Goal: Task Accomplishment & Management: Manage account settings

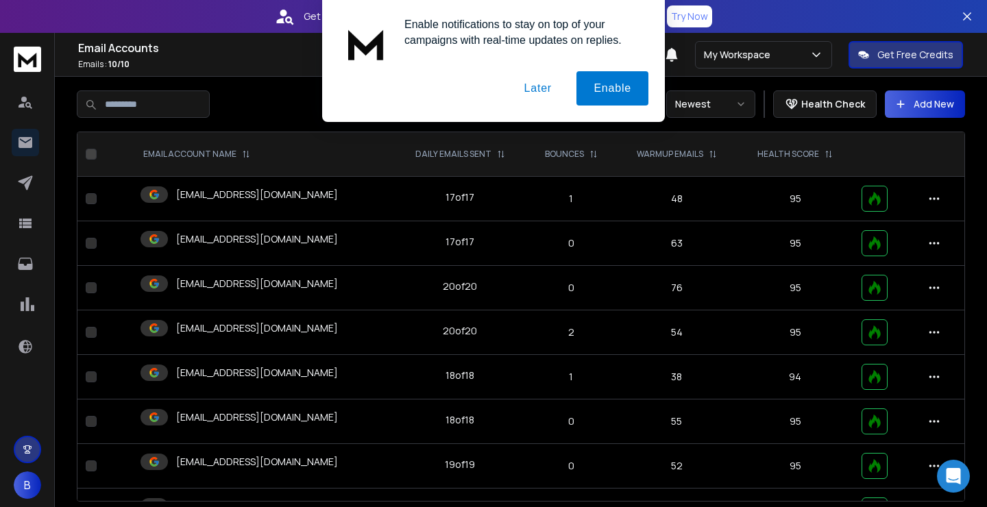
click at [535, 86] on button "Later" at bounding box center [538, 88] width 62 height 34
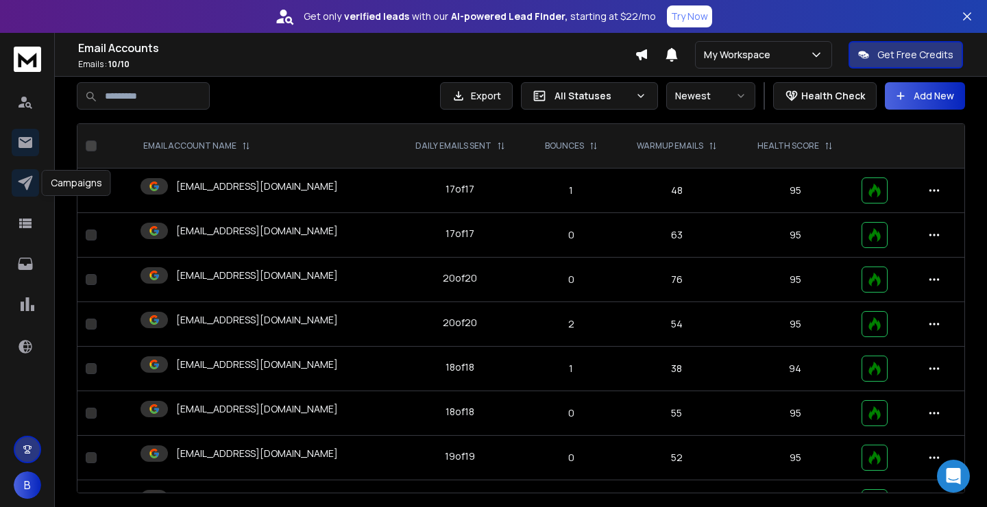
click at [23, 180] on icon at bounding box center [25, 183] width 14 height 14
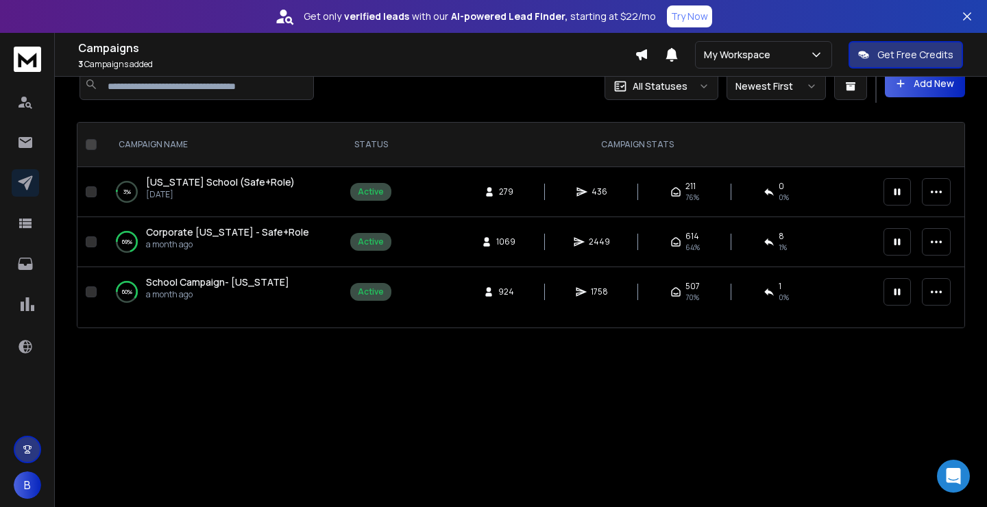
scroll to position [14, 0]
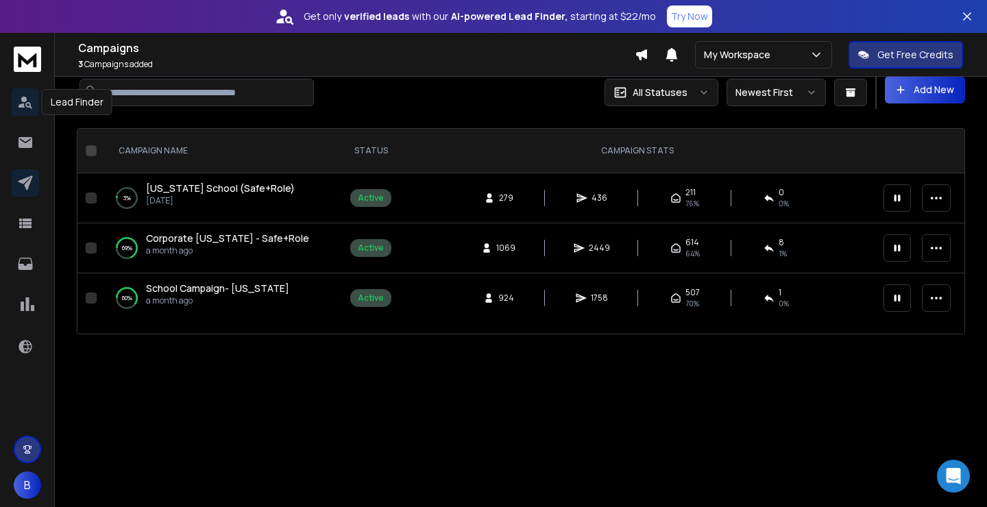
click at [26, 96] on icon at bounding box center [25, 102] width 16 height 16
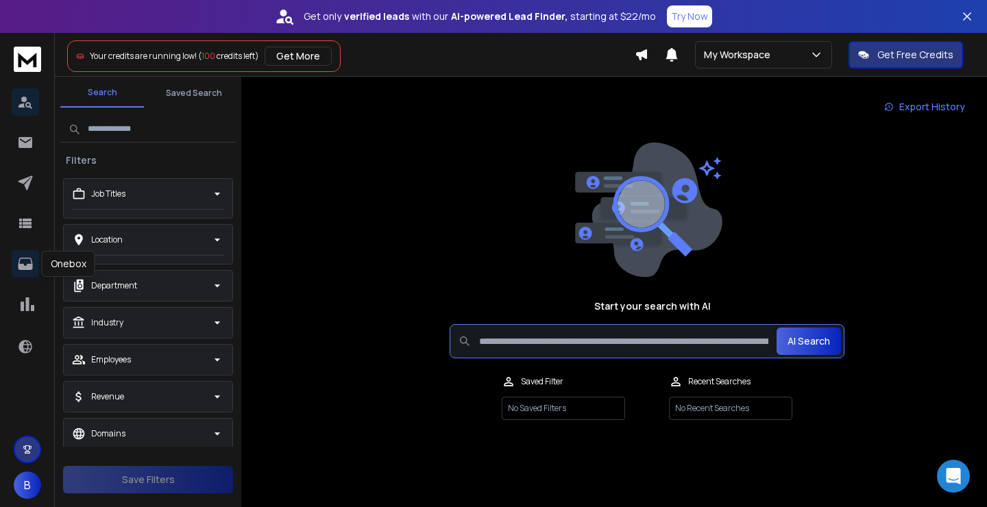
click at [29, 268] on icon at bounding box center [25, 264] width 14 height 12
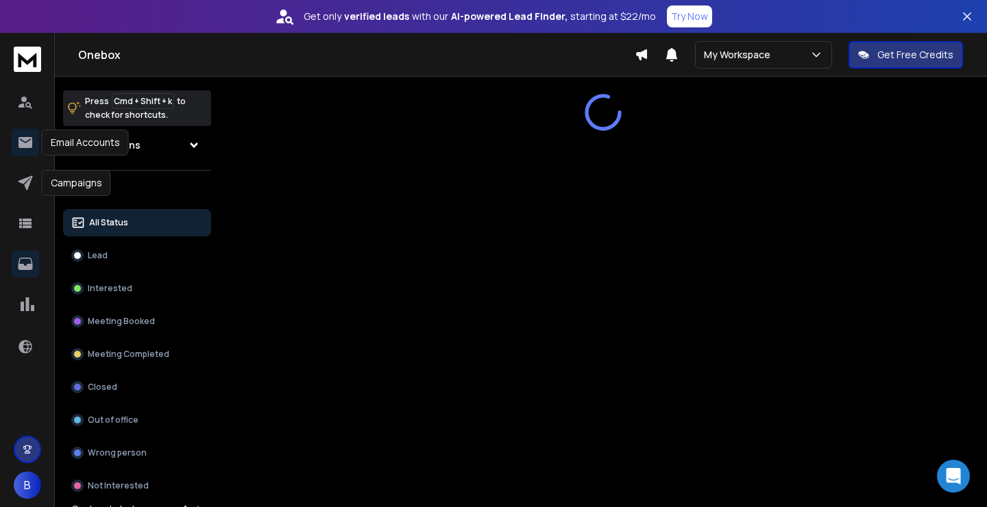
click at [26, 152] on link at bounding box center [25, 142] width 27 height 27
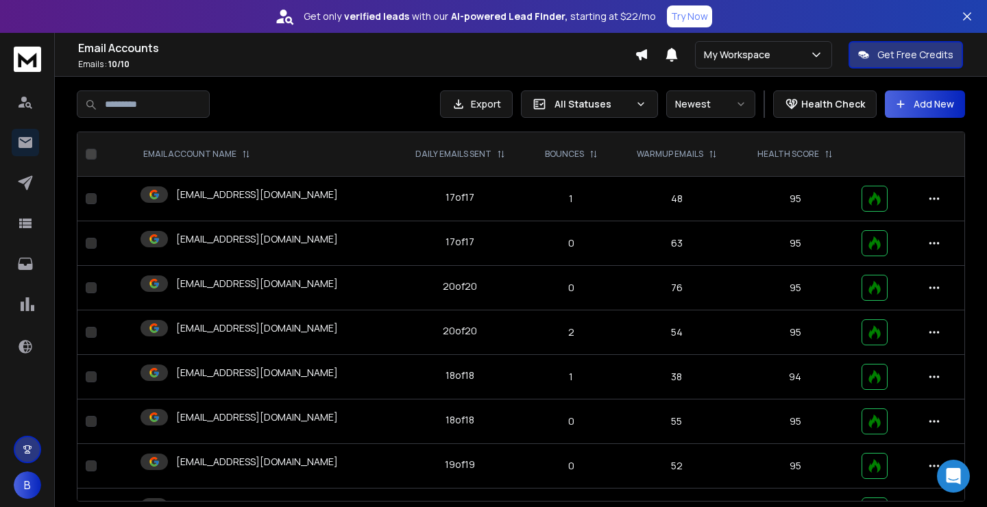
click at [937, 200] on icon at bounding box center [934, 199] width 12 height 12
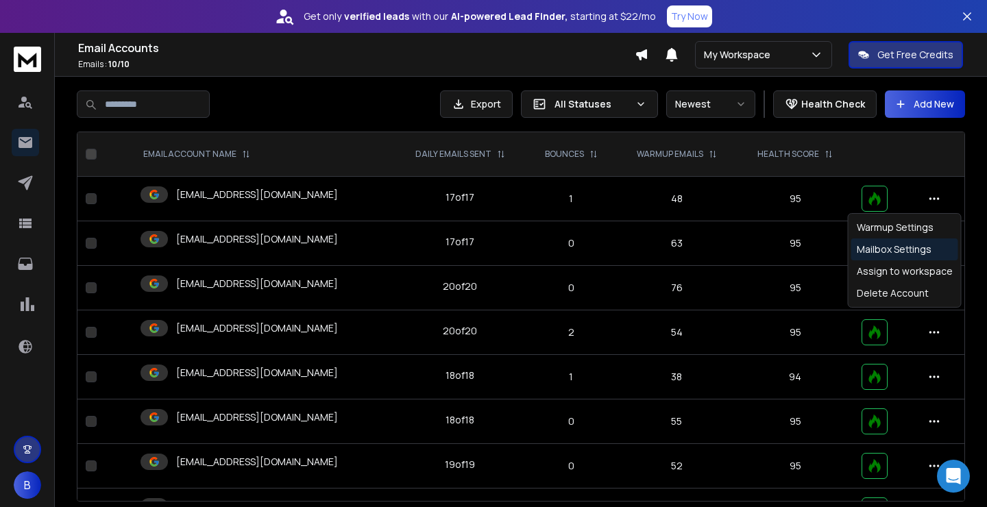
click at [888, 245] on div "Mailbox Settings" at bounding box center [905, 250] width 107 height 22
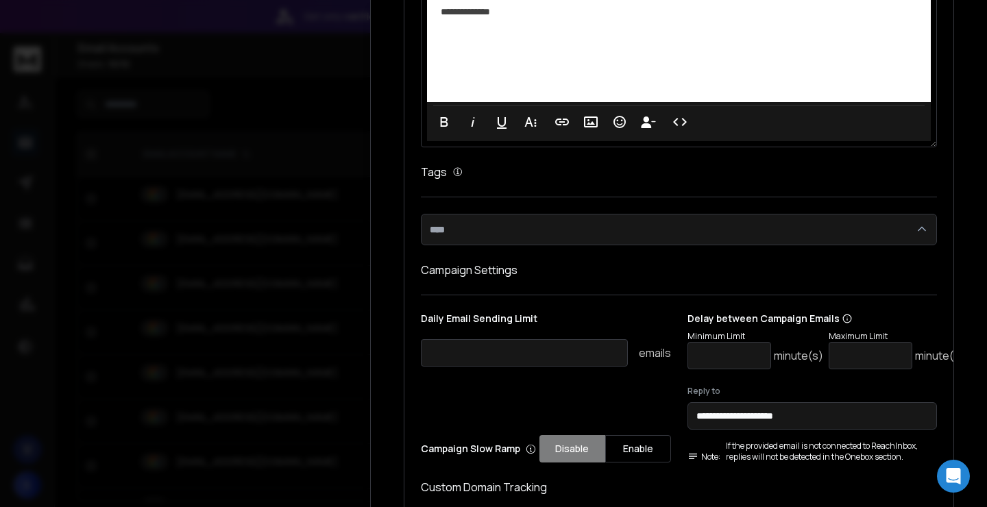
scroll to position [302, 0]
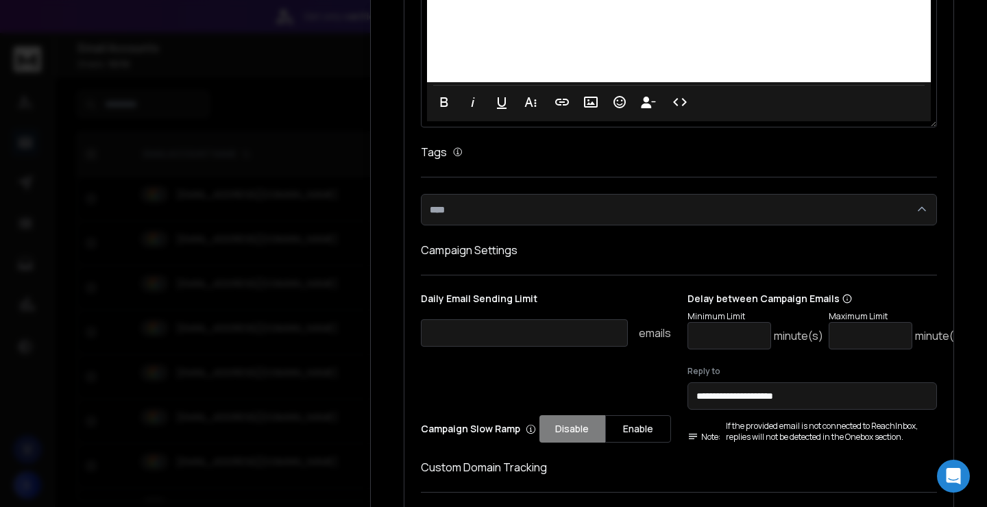
click at [510, 332] on input "**" at bounding box center [524, 333] width 207 height 27
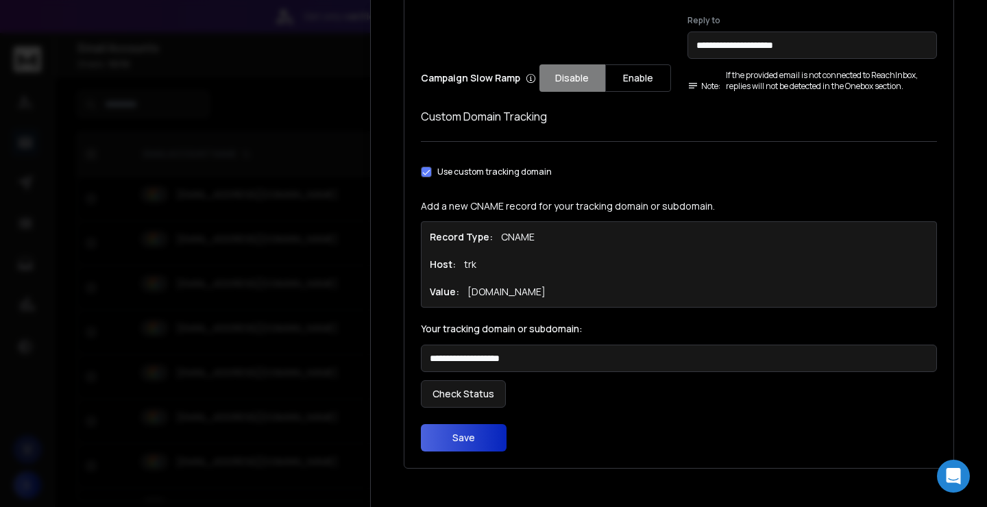
scroll to position [653, 0]
type input "**"
click at [475, 447] on button "Save" at bounding box center [464, 437] width 86 height 27
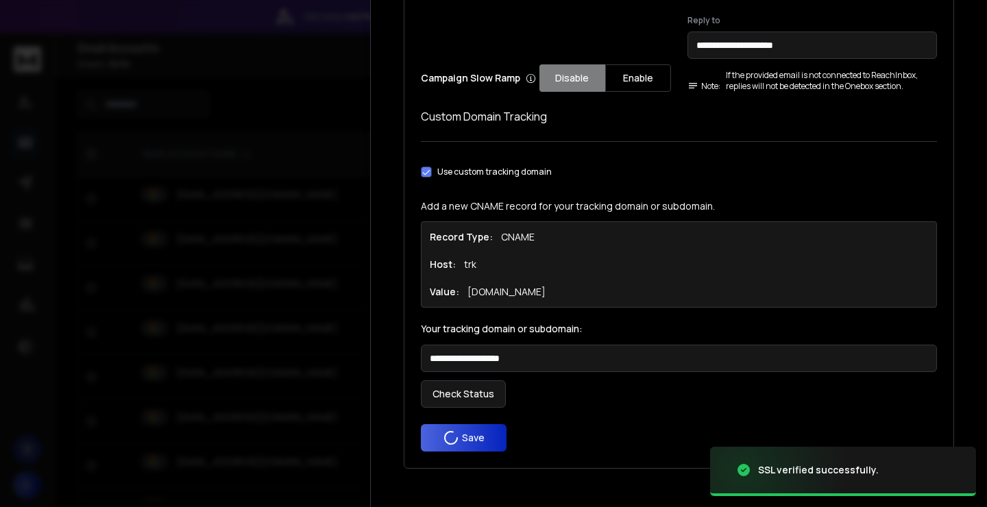
scroll to position [0, 0]
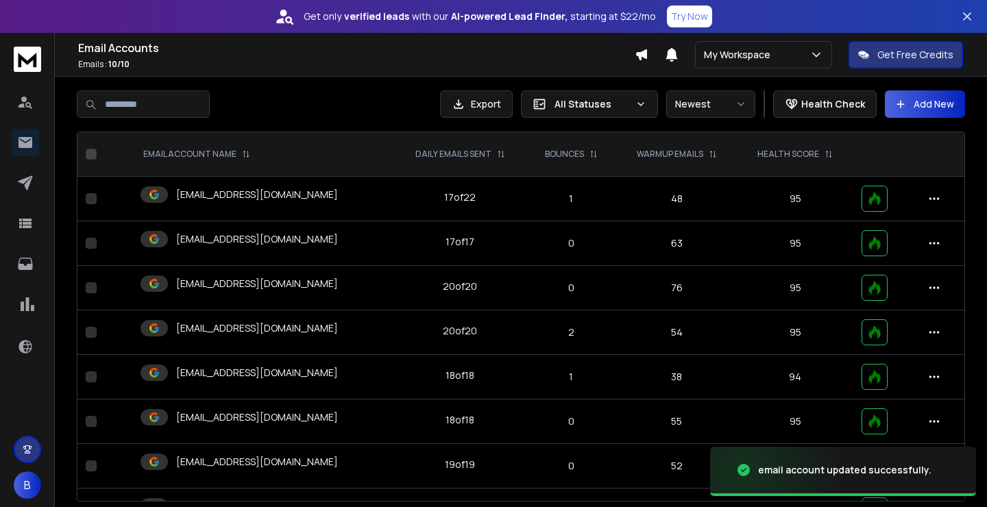
click at [88, 154] on button "button" at bounding box center [91, 154] width 11 height 11
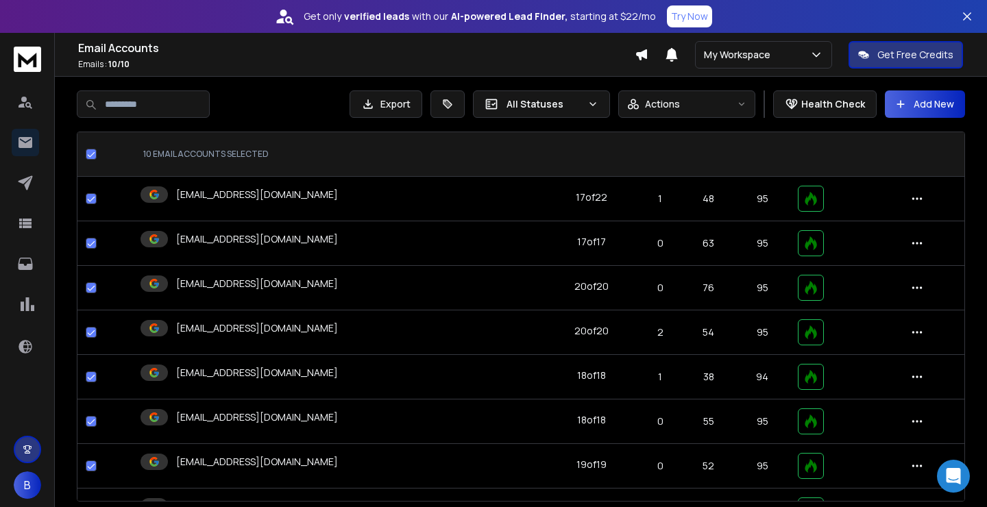
click at [917, 200] on icon at bounding box center [917, 198] width 10 height 2
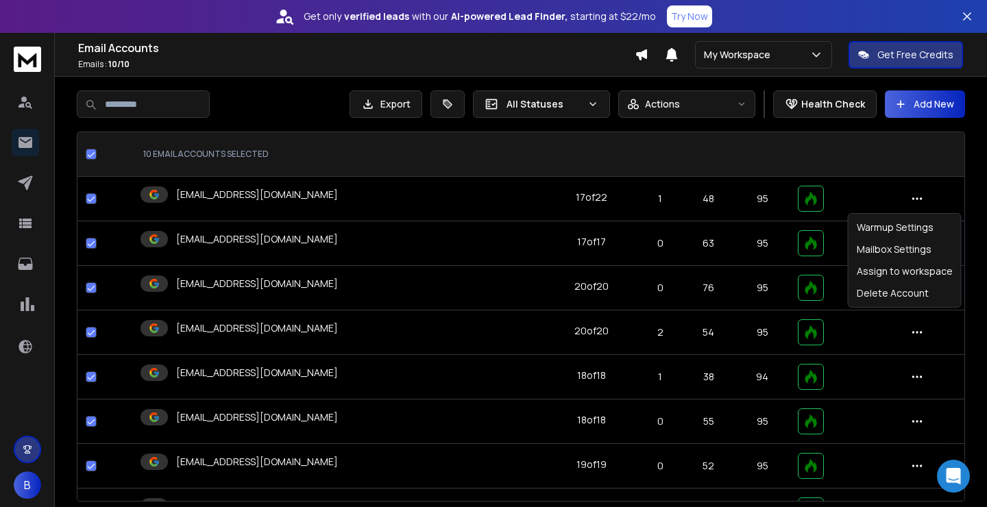
click at [697, 137] on th at bounding box center [709, 154] width 54 height 45
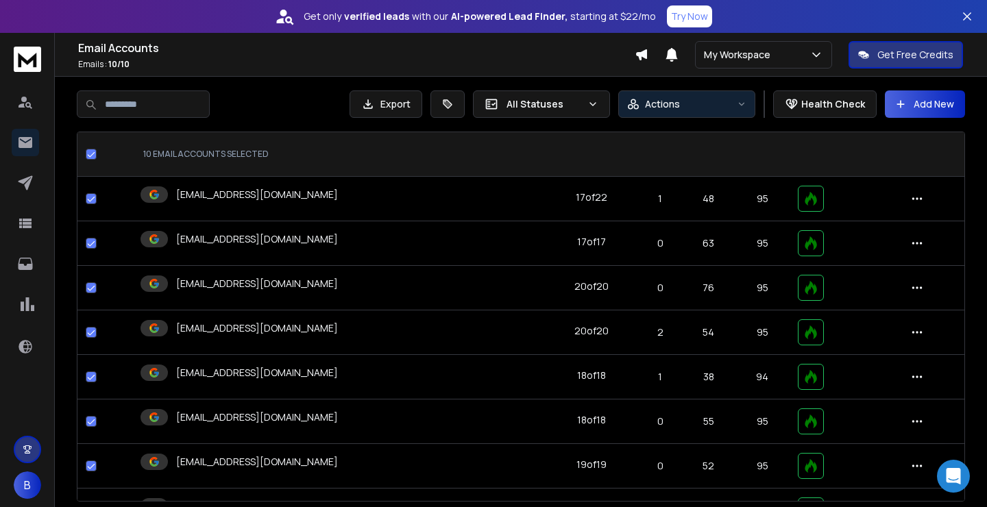
click at [640, 107] on icon "button" at bounding box center [633, 104] width 12 height 12
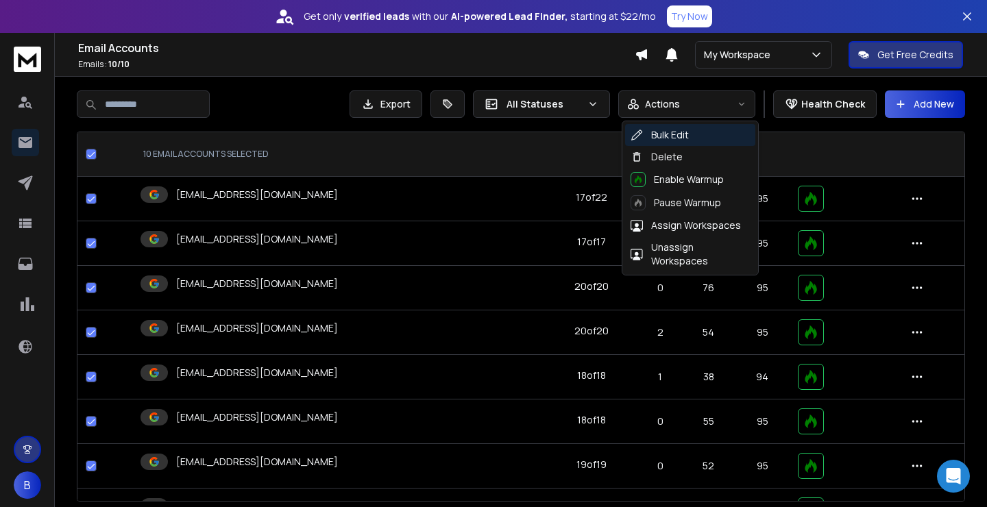
click at [653, 131] on div "Bulk Edit" at bounding box center [660, 135] width 58 height 14
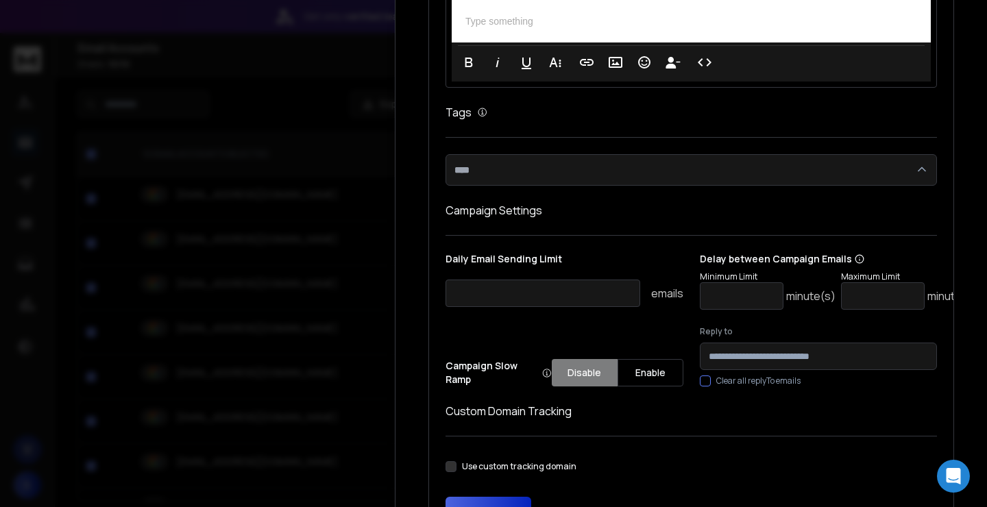
scroll to position [236, 0]
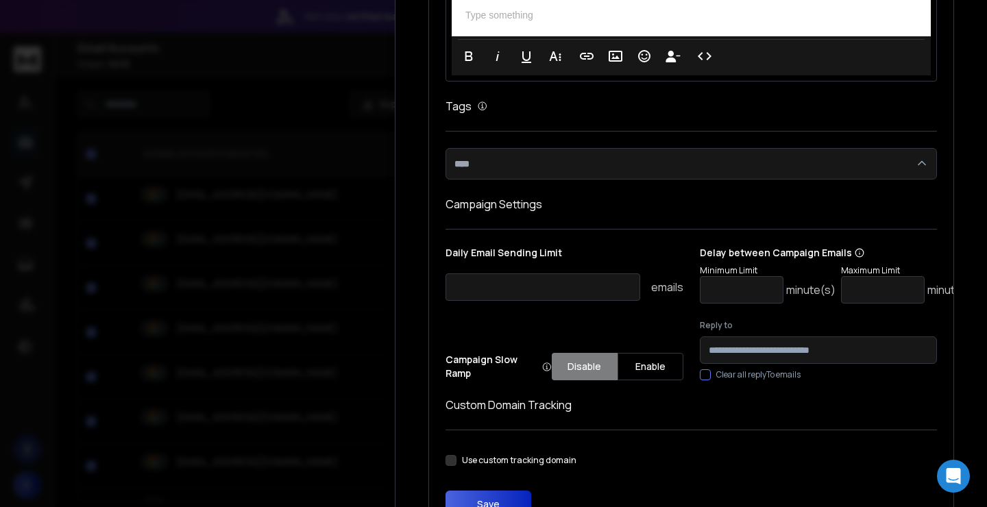
click at [549, 284] on input "number" at bounding box center [543, 287] width 195 height 27
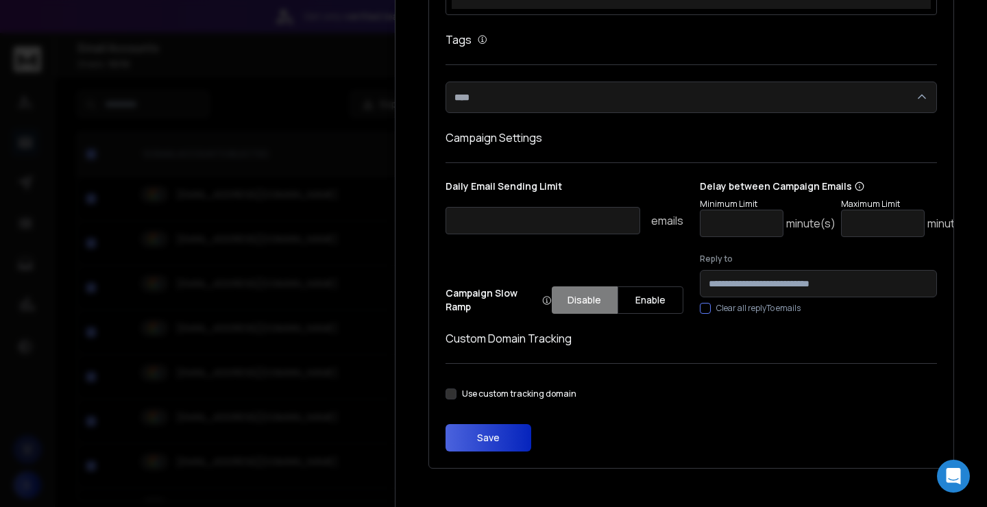
type input "**"
click at [468, 433] on button "Save" at bounding box center [489, 437] width 86 height 27
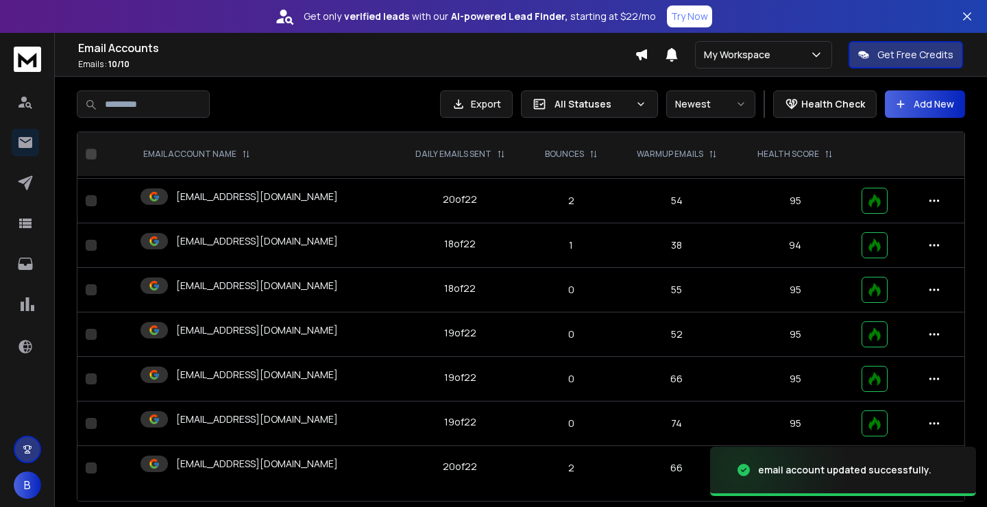
scroll to position [0, 0]
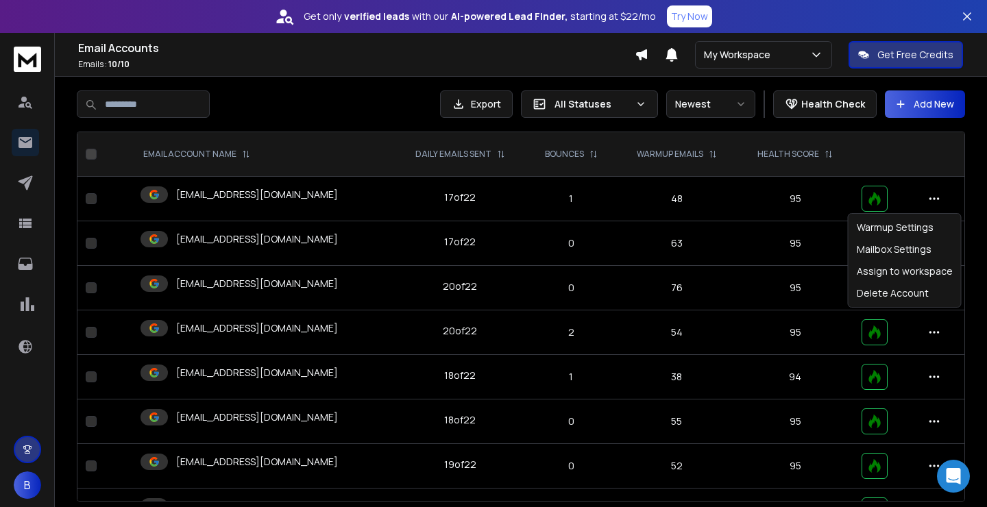
click at [938, 193] on icon at bounding box center [934, 199] width 12 height 12
click at [900, 251] on div "Mailbox Settings" at bounding box center [905, 250] width 107 height 22
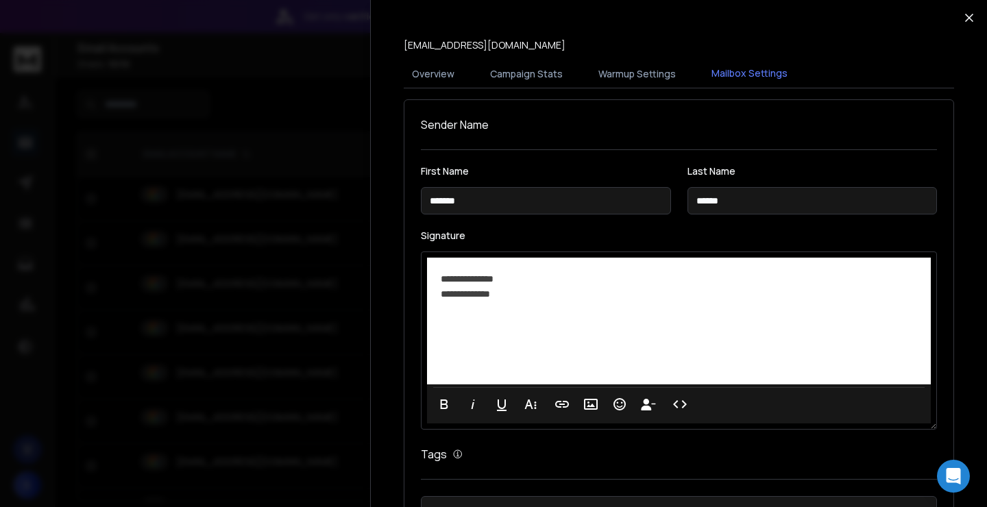
click at [963, 19] on icon "button" at bounding box center [970, 18] width 14 height 14
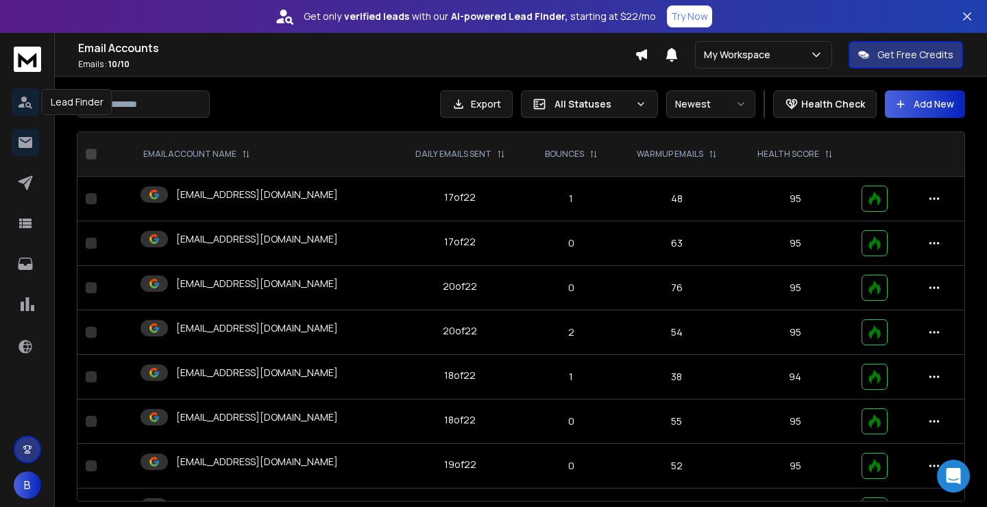
click at [23, 105] on icon at bounding box center [26, 105] width 14 height 7
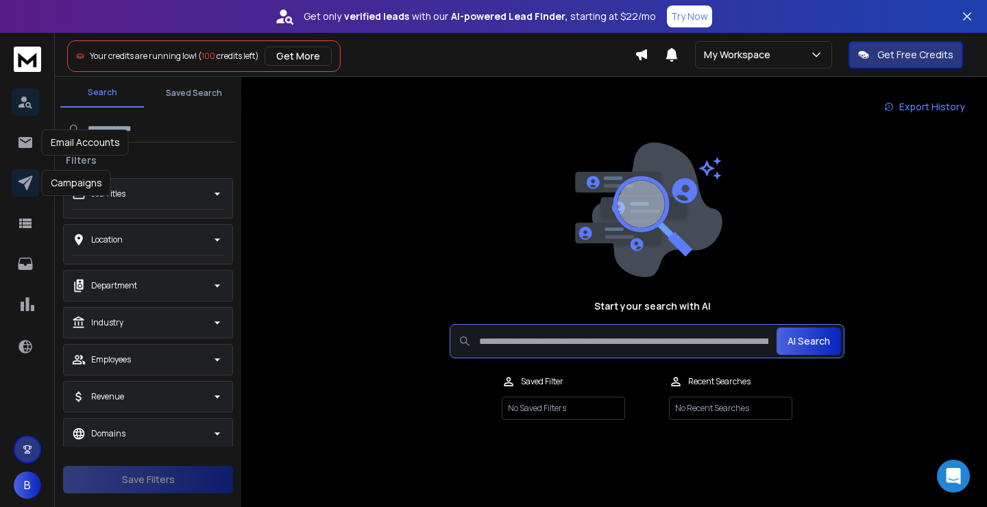
click at [34, 178] on link at bounding box center [25, 182] width 27 height 27
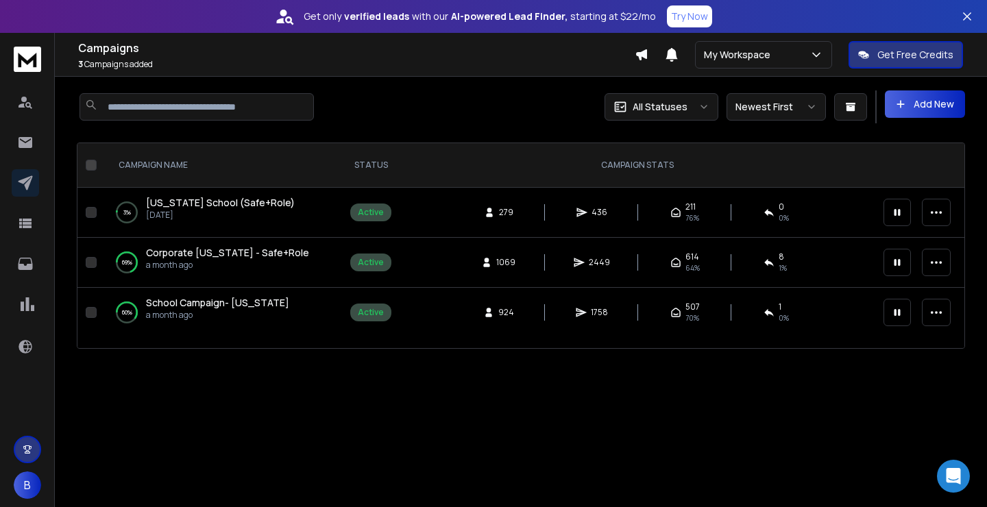
click at [971, 20] on icon at bounding box center [967, 16] width 8 height 8
